Goal: Task Accomplishment & Management: Use online tool/utility

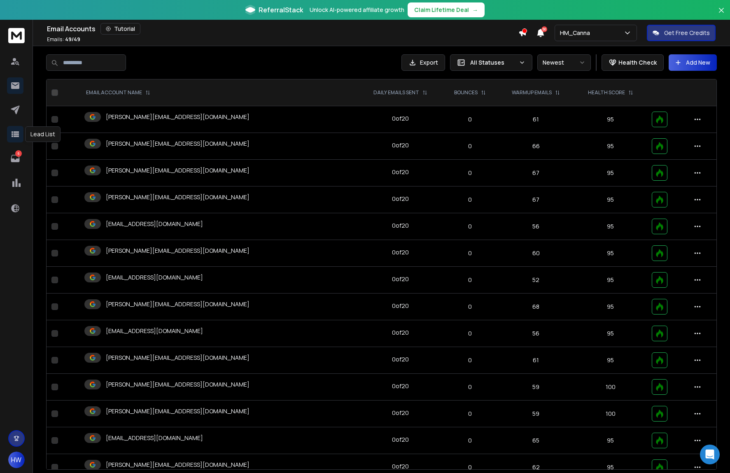
click at [19, 135] on icon at bounding box center [15, 134] width 10 height 10
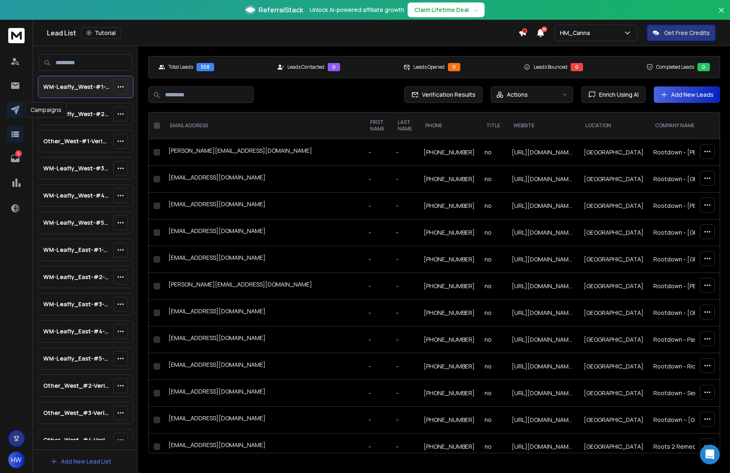
click at [19, 109] on icon at bounding box center [15, 110] width 10 height 10
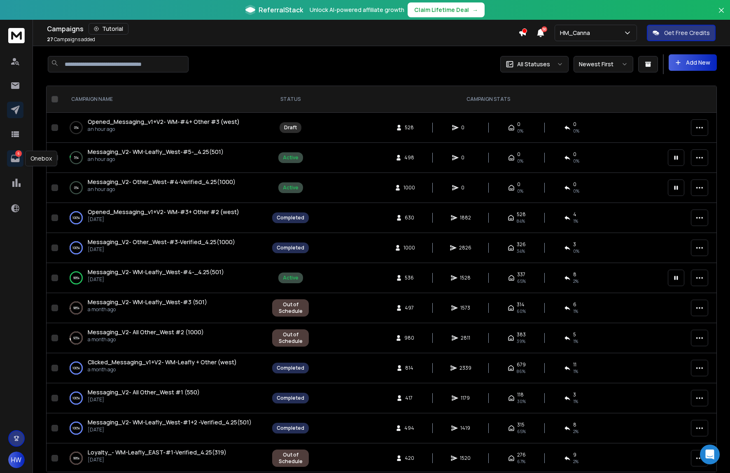
click at [22, 163] on link "6" at bounding box center [15, 158] width 16 height 16
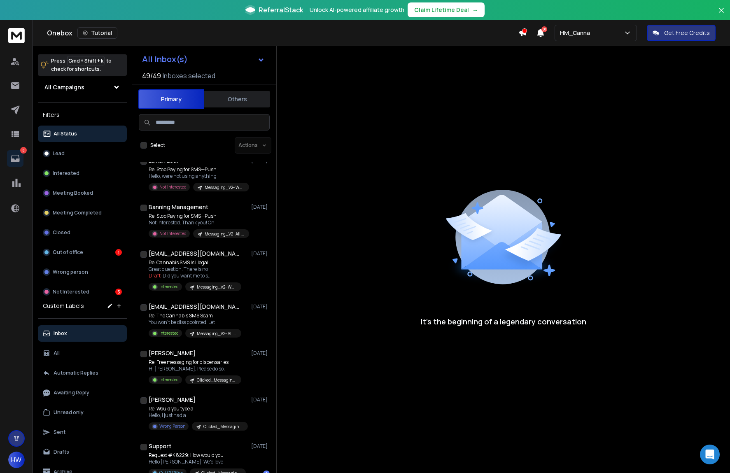
scroll to position [250, 0]
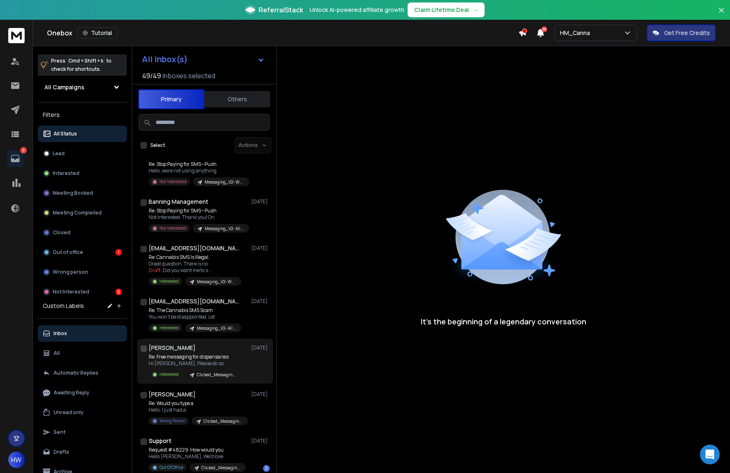
click at [192, 355] on p "Re: Free messaging for dispensaries" at bounding box center [195, 357] width 93 height 7
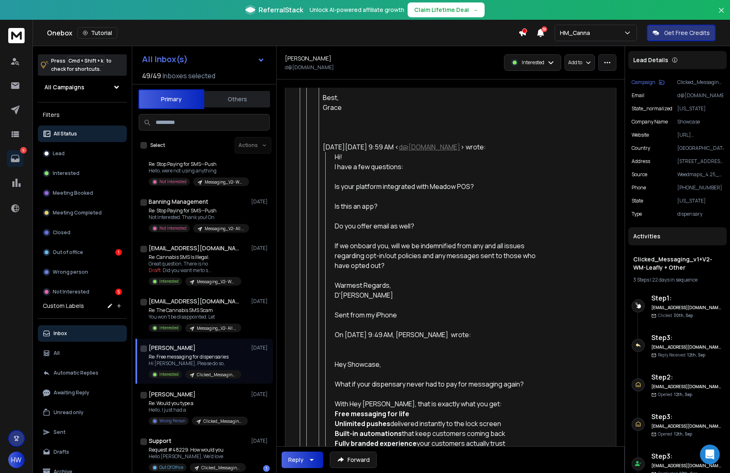
scroll to position [760, 0]
drag, startPoint x: 335, startPoint y: 283, endPoint x: 360, endPoint y: 283, distance: 25.1
click at [360, 289] on div "D'[PERSON_NAME]" at bounding box center [436, 294] width 203 height 10
copy div "D'[PERSON_NAME]"
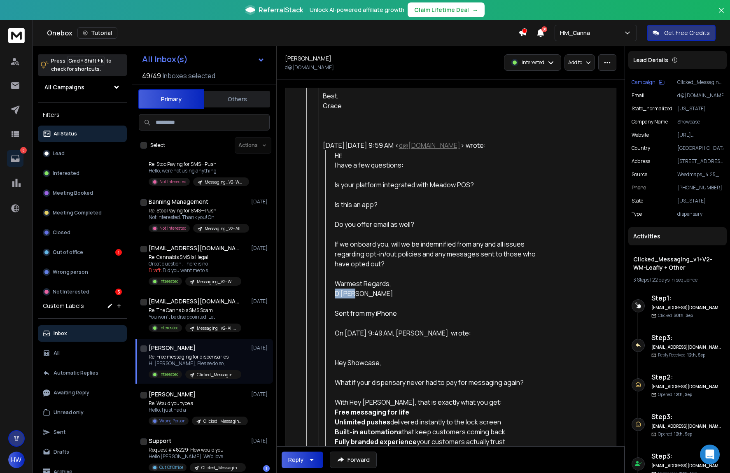
copy div "D'[PERSON_NAME]"
